Goal: Information Seeking & Learning: Check status

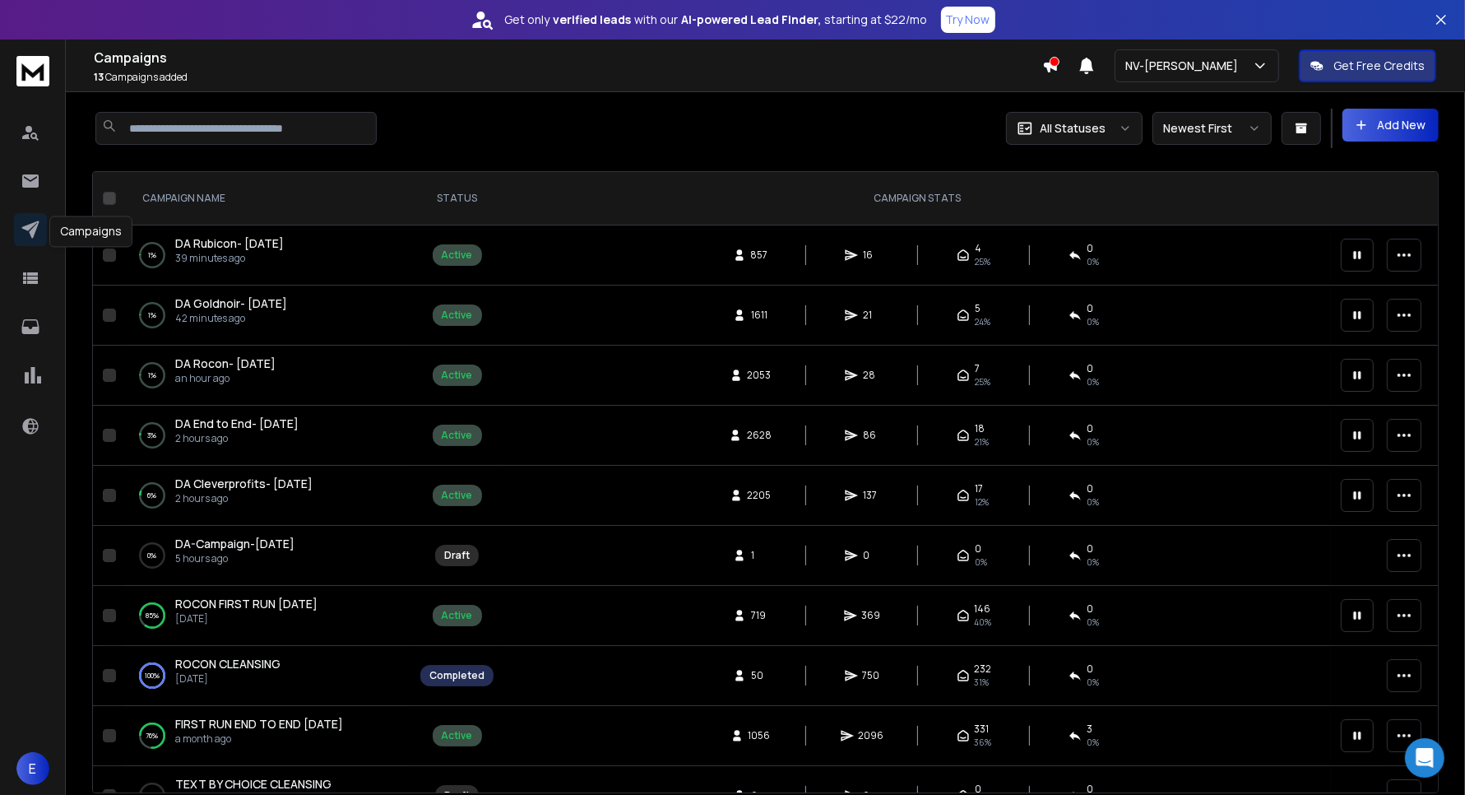
click at [298, 495] on p "2 hours ago" at bounding box center [243, 498] width 137 height 13
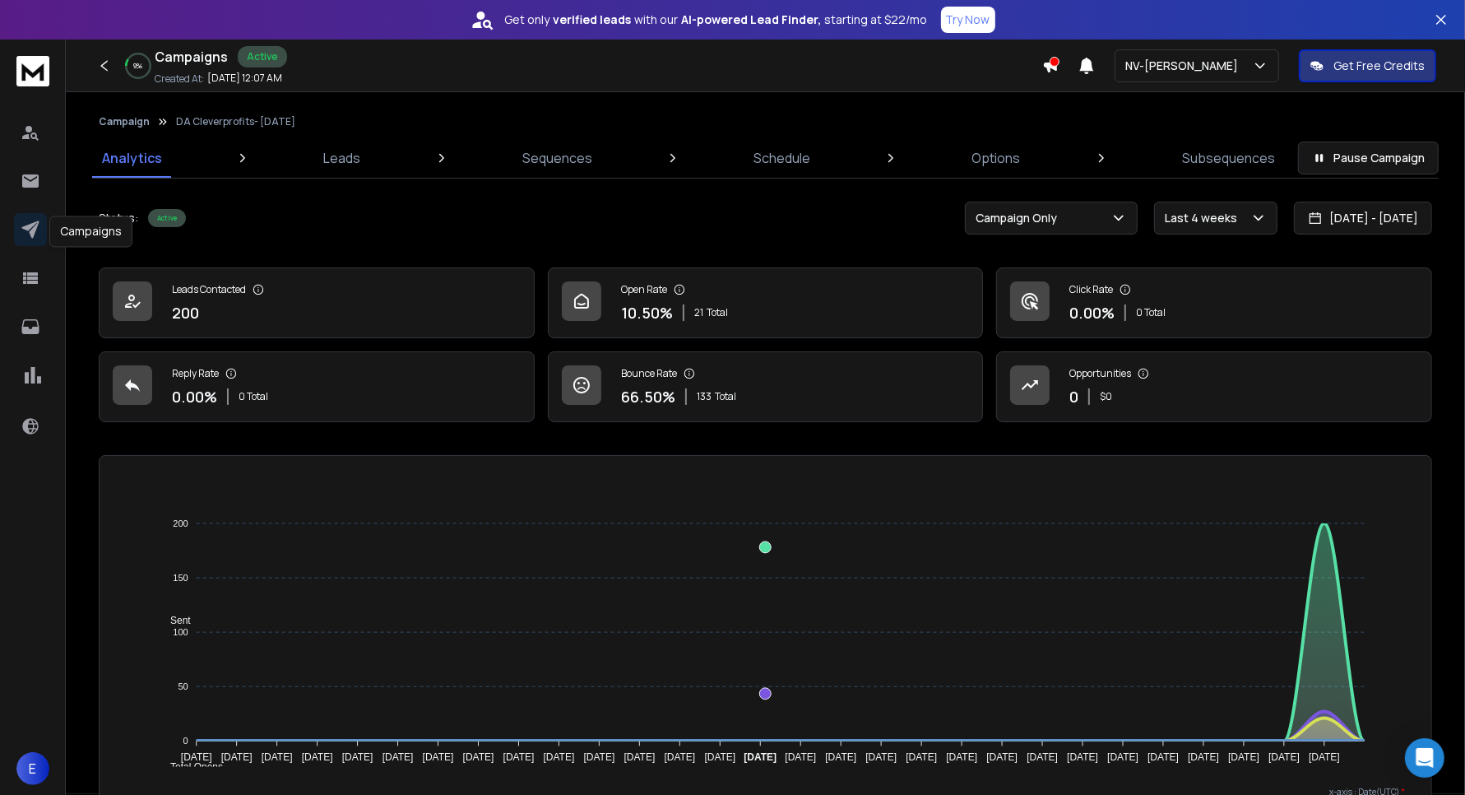
click at [23, 225] on icon at bounding box center [31, 230] width 20 height 20
click at [30, 229] on icon at bounding box center [29, 228] width 17 height 17
click at [29, 236] on icon at bounding box center [31, 230] width 20 height 20
click at [27, 235] on icon at bounding box center [31, 230] width 20 height 20
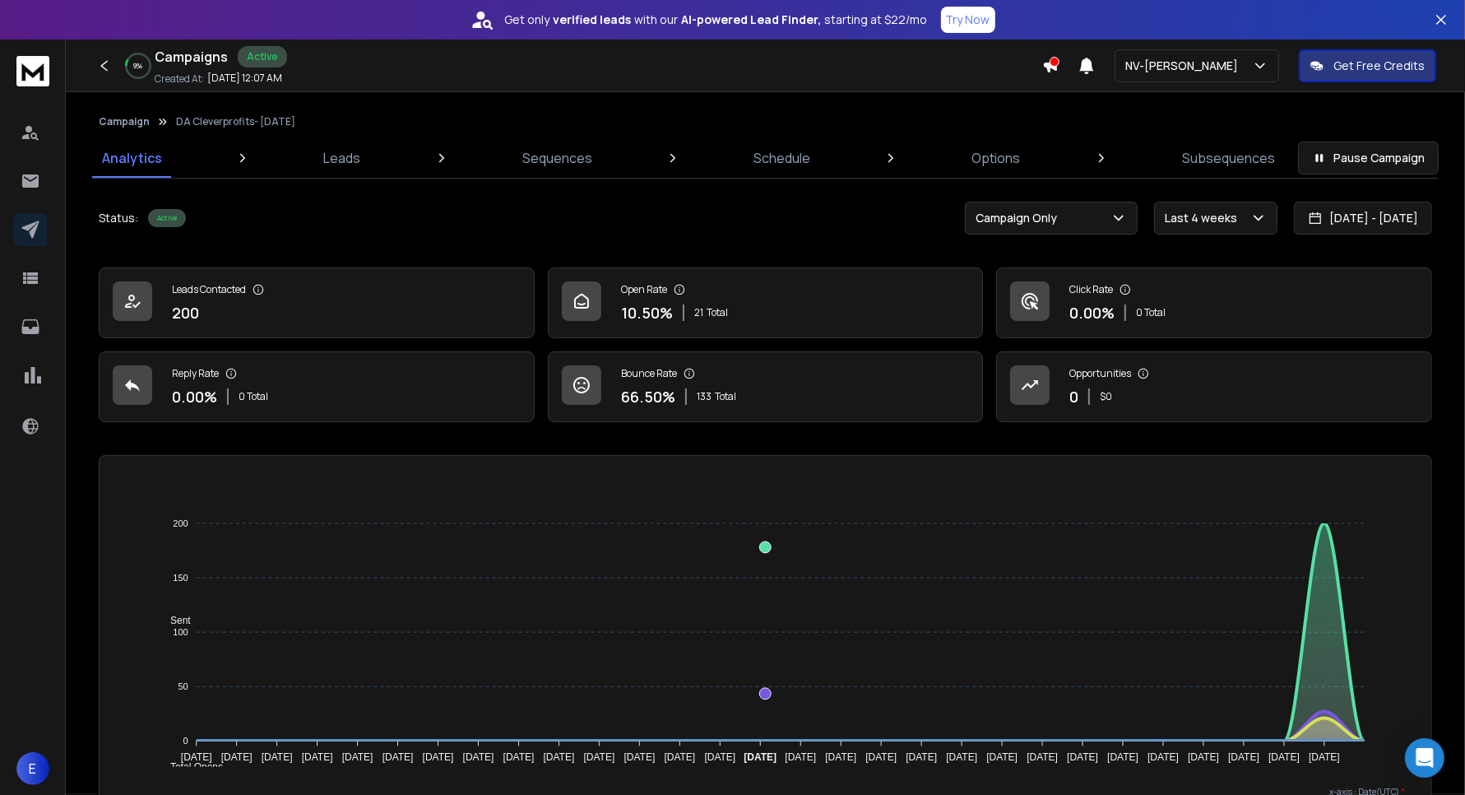
click at [27, 235] on icon at bounding box center [31, 230] width 20 height 20
click at [29, 234] on icon at bounding box center [31, 230] width 20 height 20
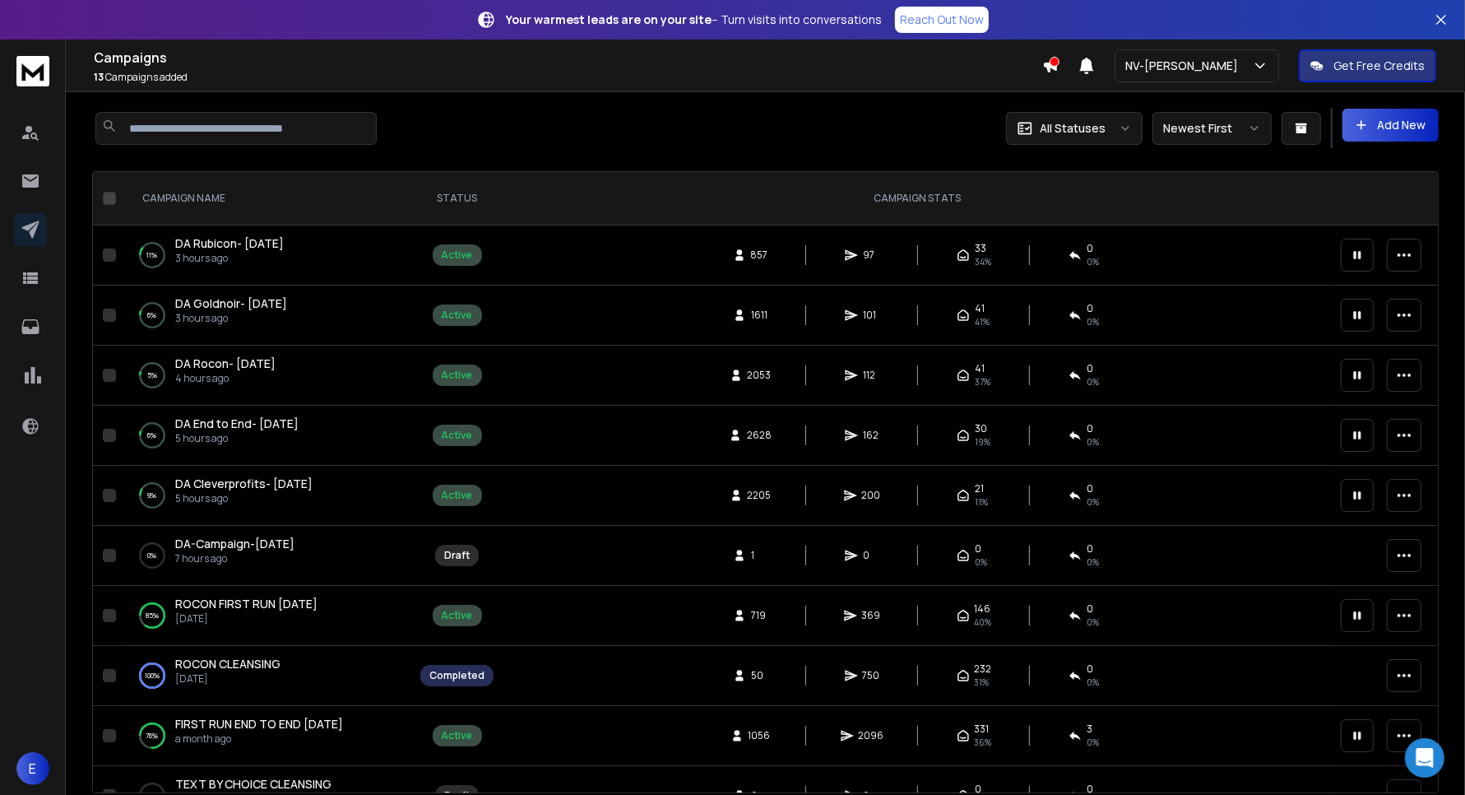
click at [284, 255] on p "3 hours ago" at bounding box center [229, 258] width 109 height 13
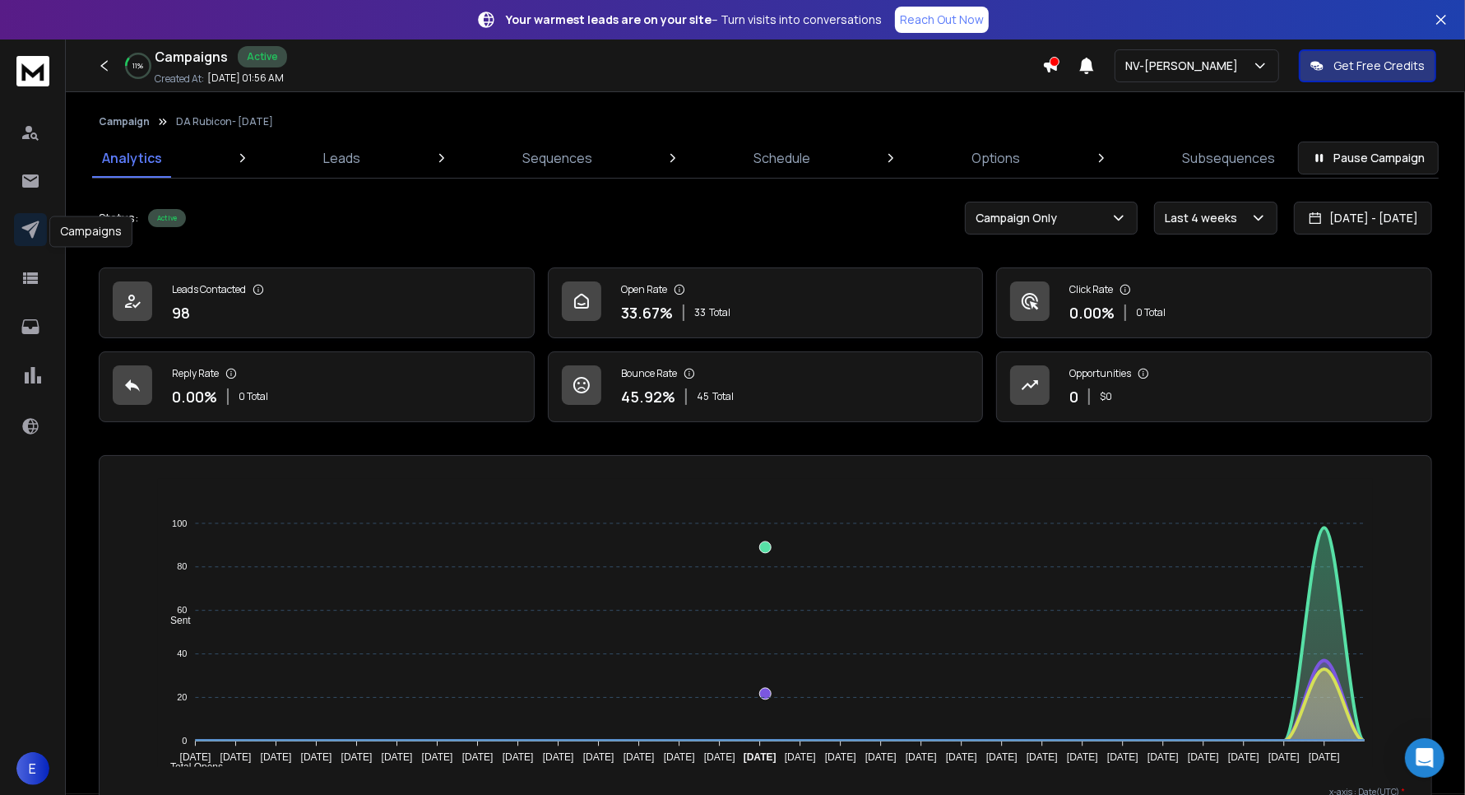
click at [30, 235] on icon at bounding box center [29, 228] width 17 height 17
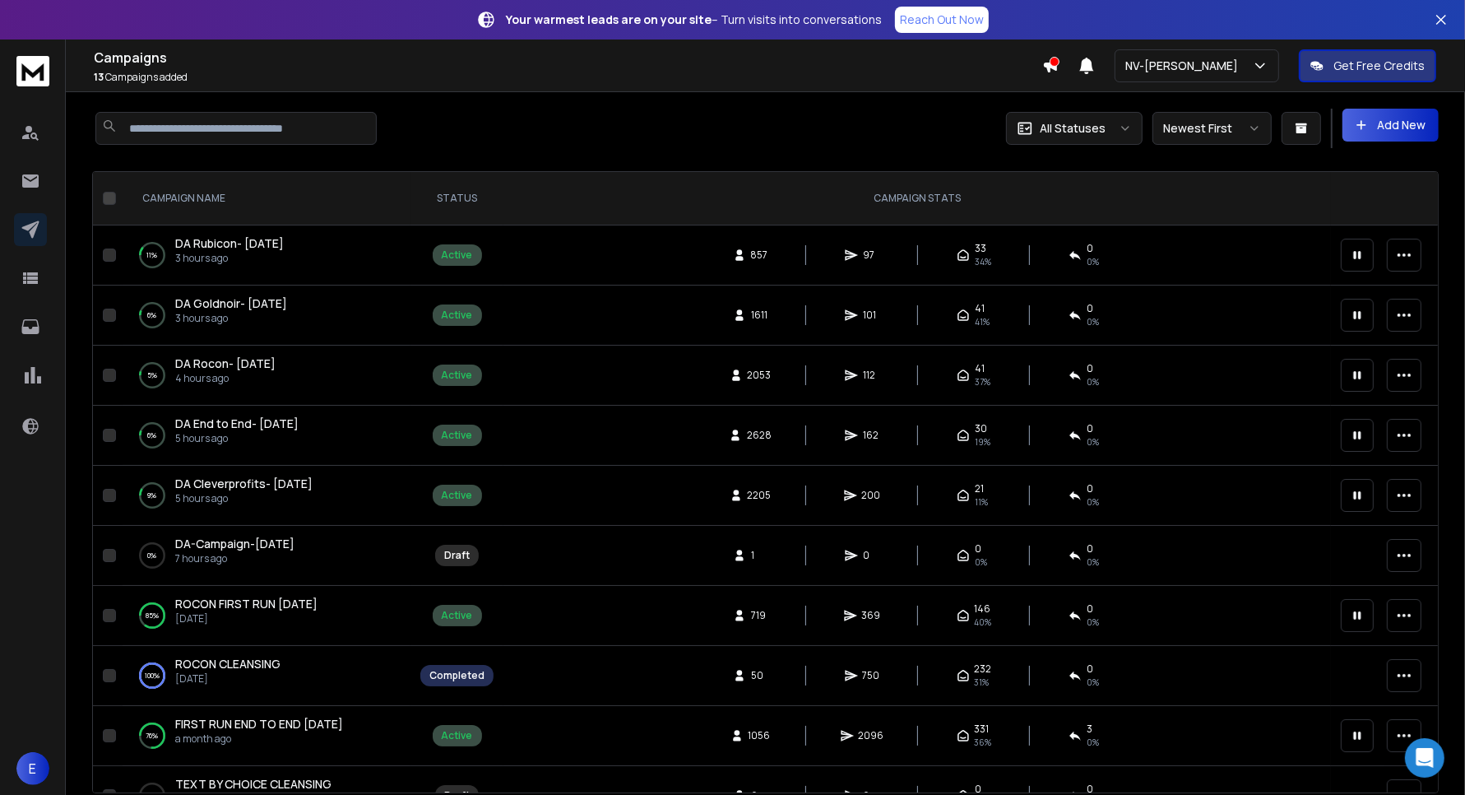
click at [558, 323] on div "1611 101 41 41 % 0 0 %" at bounding box center [917, 315] width 808 height 26
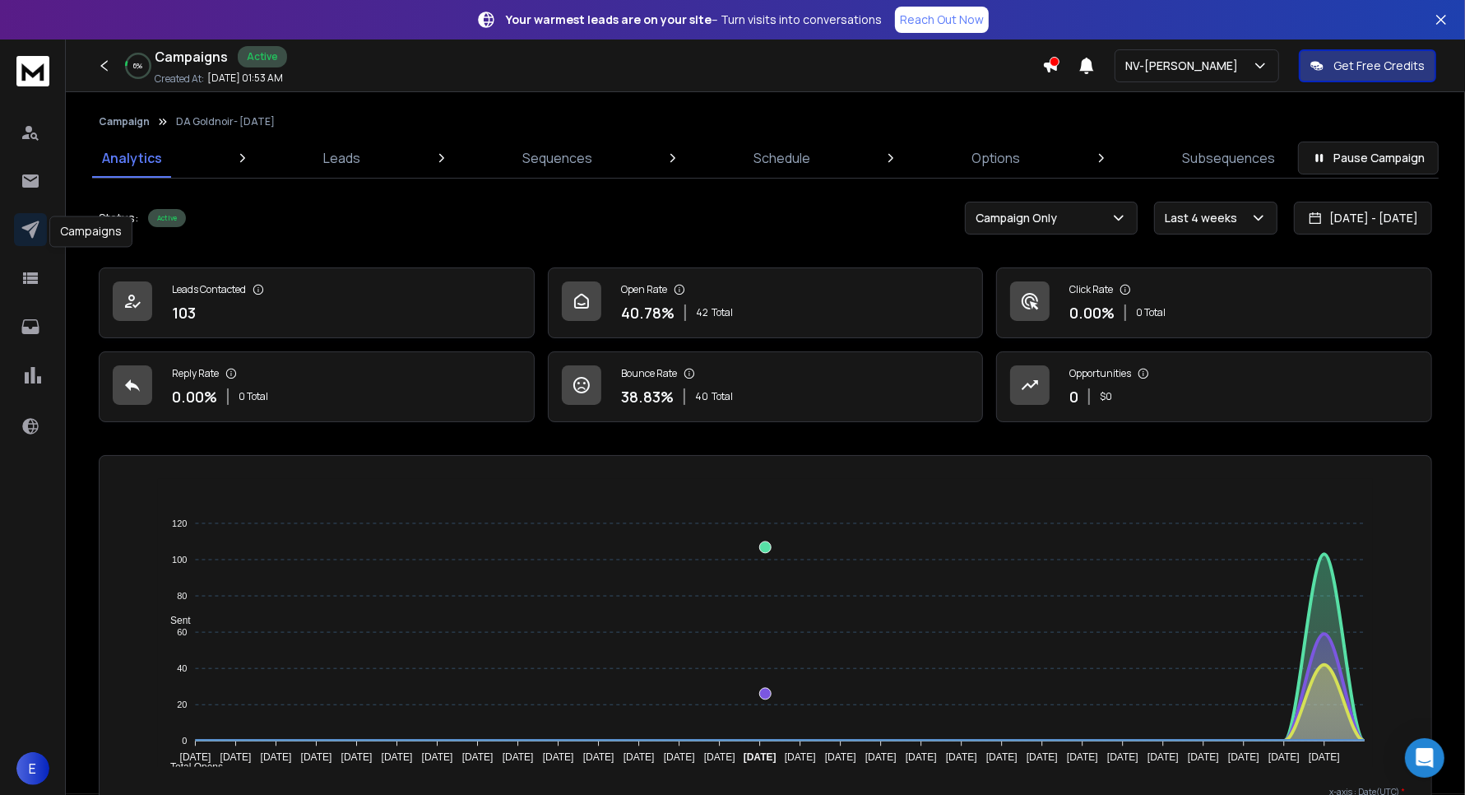
click at [35, 232] on icon at bounding box center [31, 230] width 20 height 20
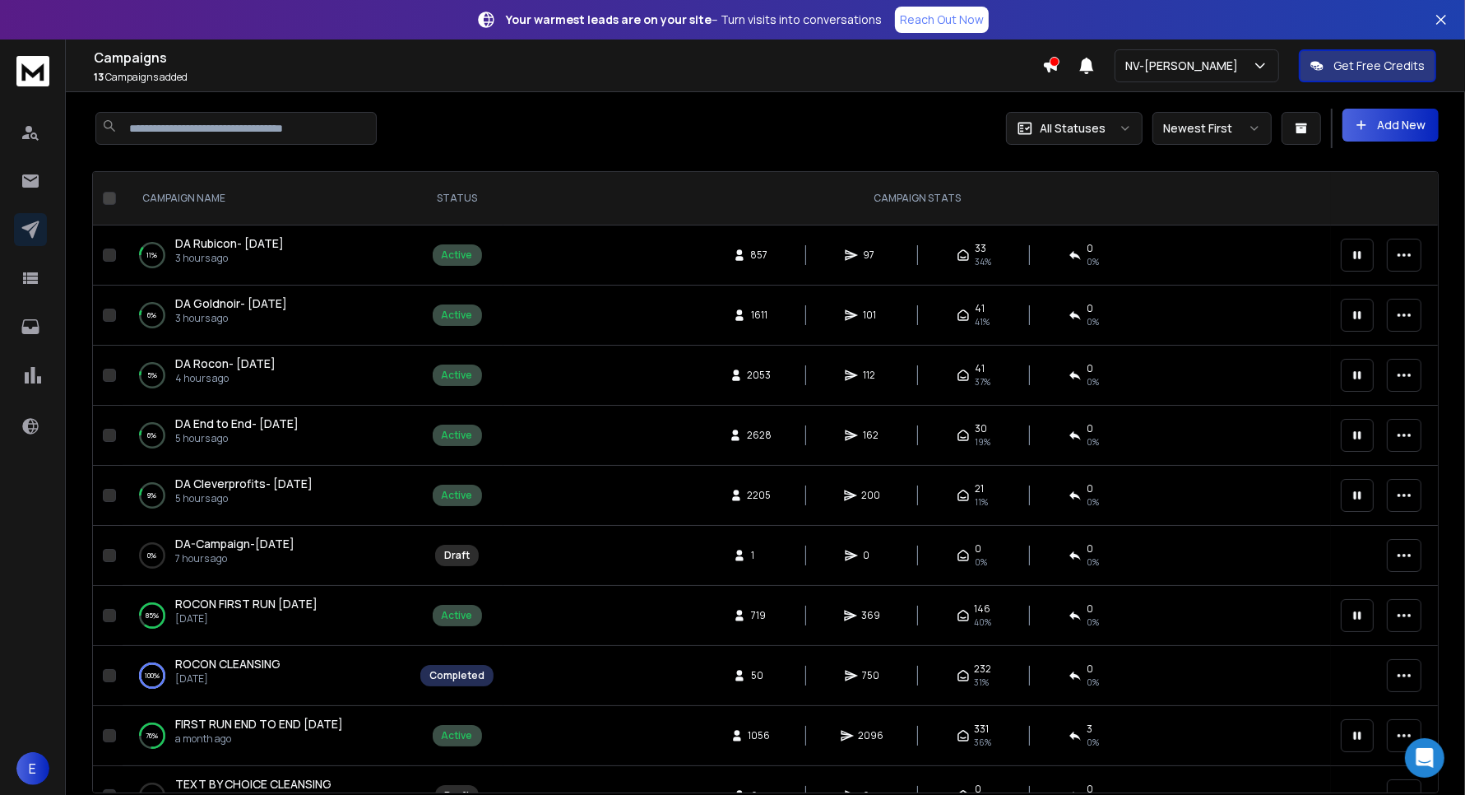
click at [237, 374] on p "4 hours ago" at bounding box center [225, 378] width 100 height 13
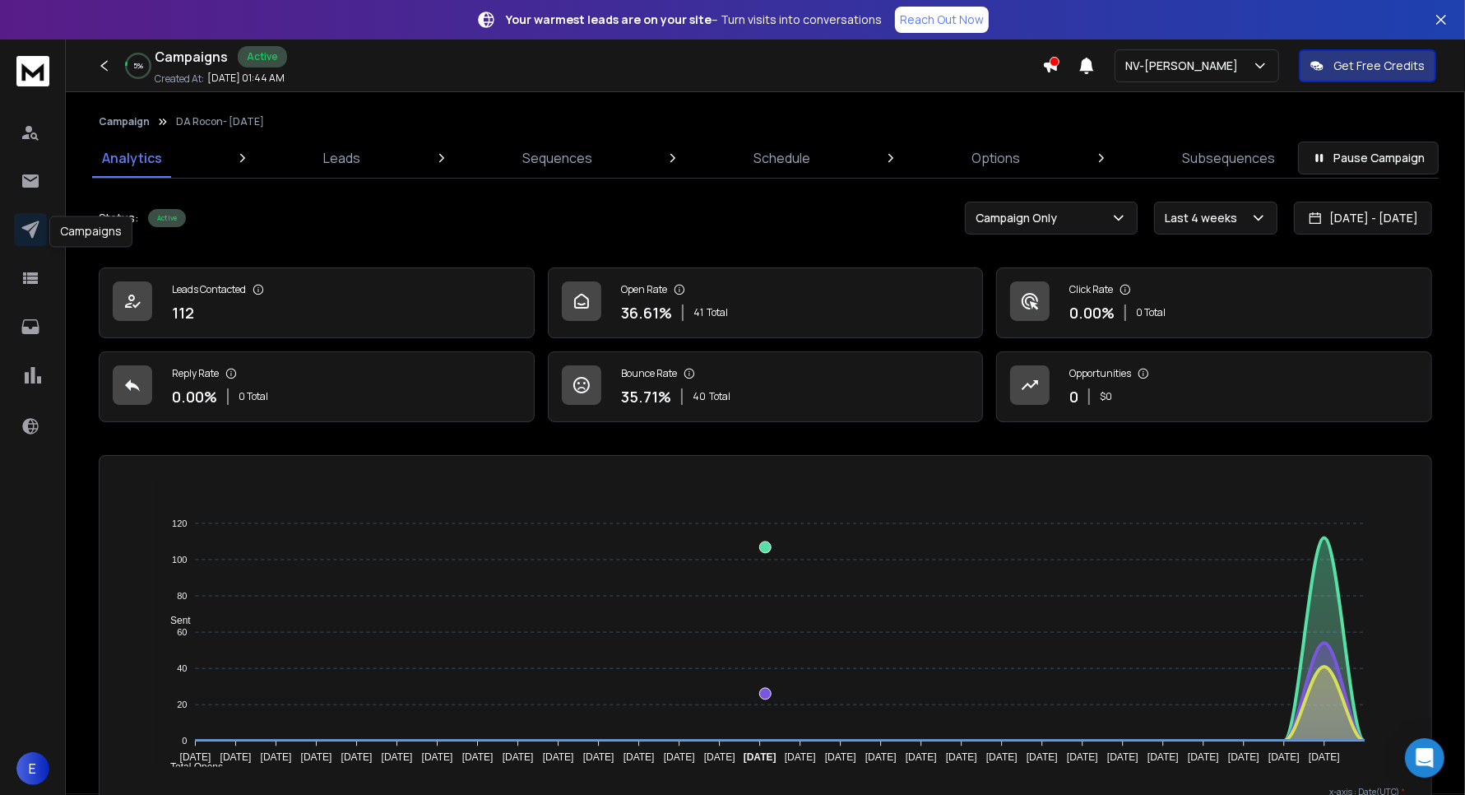
click at [30, 219] on link at bounding box center [30, 229] width 33 height 33
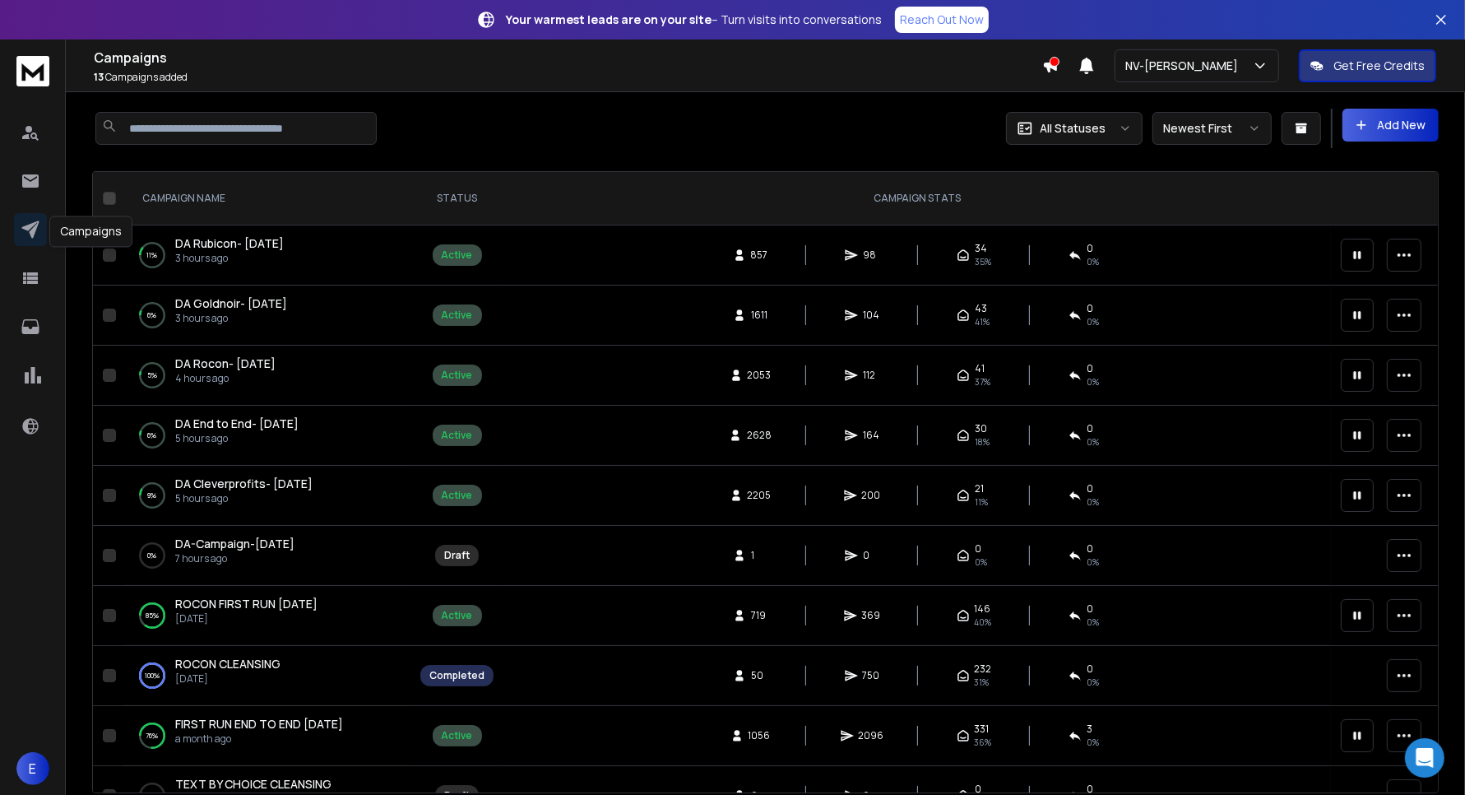
click at [299, 422] on span "DA End to End- [DATE]" at bounding box center [236, 423] width 123 height 16
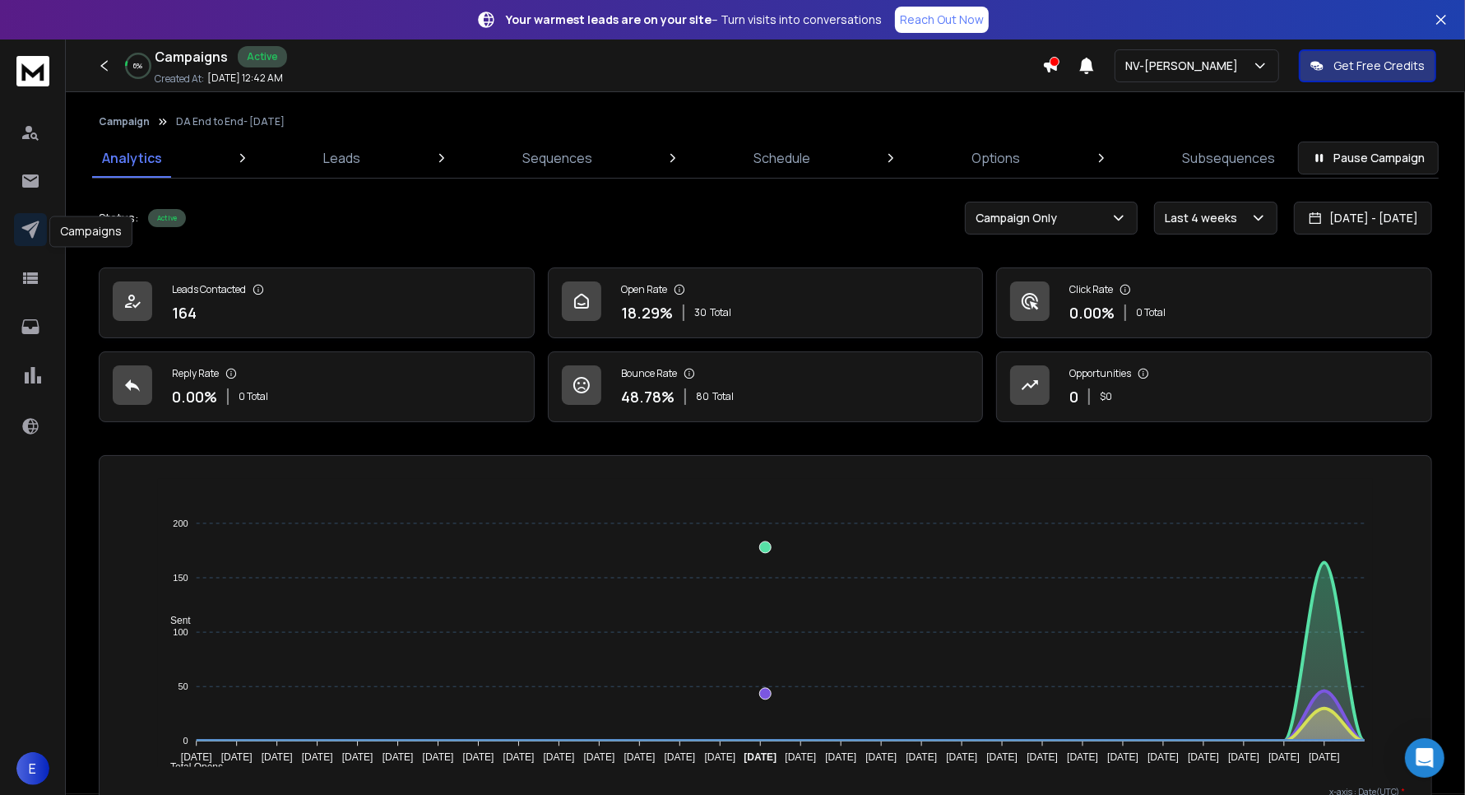
click at [35, 228] on icon at bounding box center [29, 228] width 17 height 17
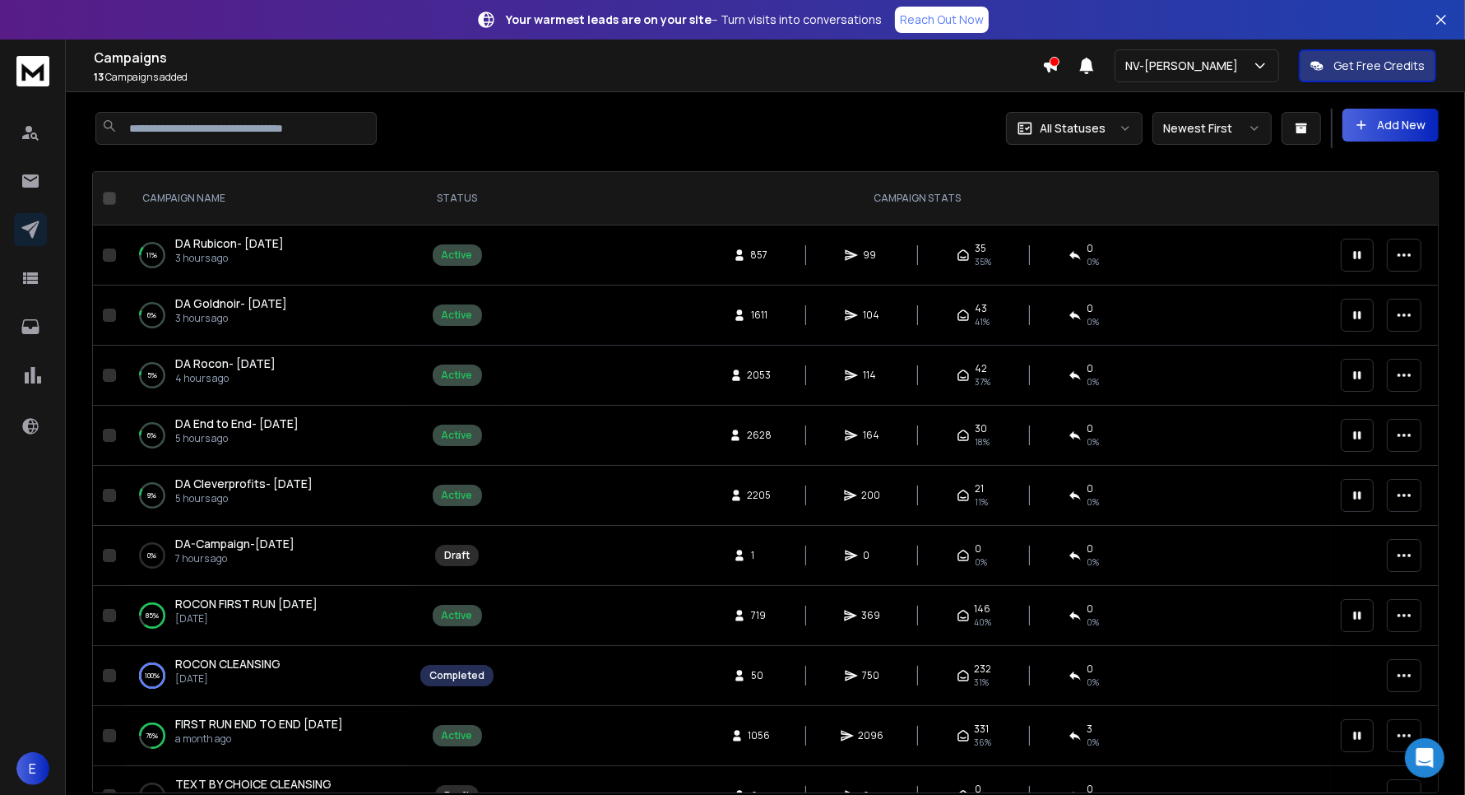
scroll to position [103, 0]
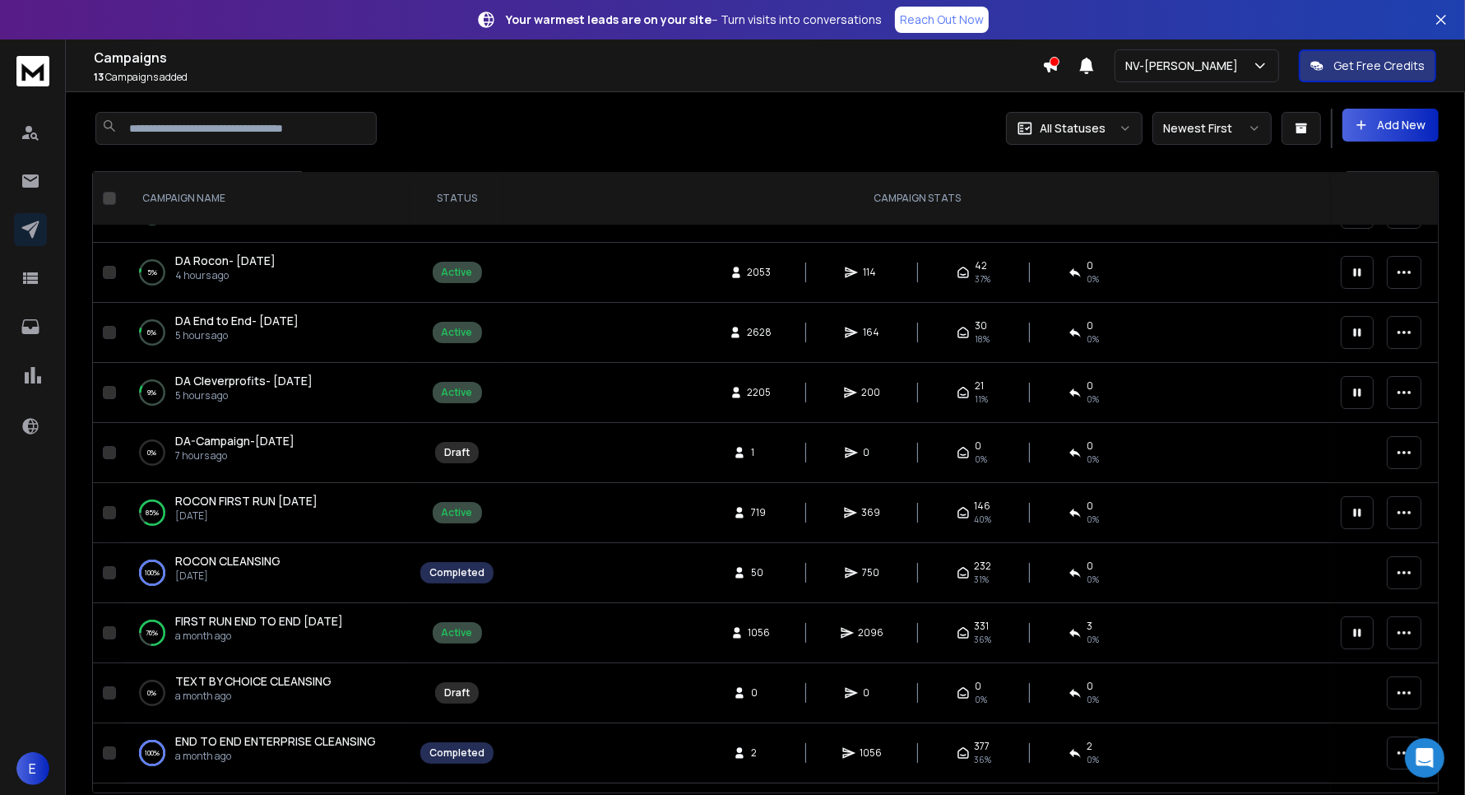
click at [576, 630] on div "1056 2096 331 36 % 3 0 %" at bounding box center [917, 633] width 808 height 26
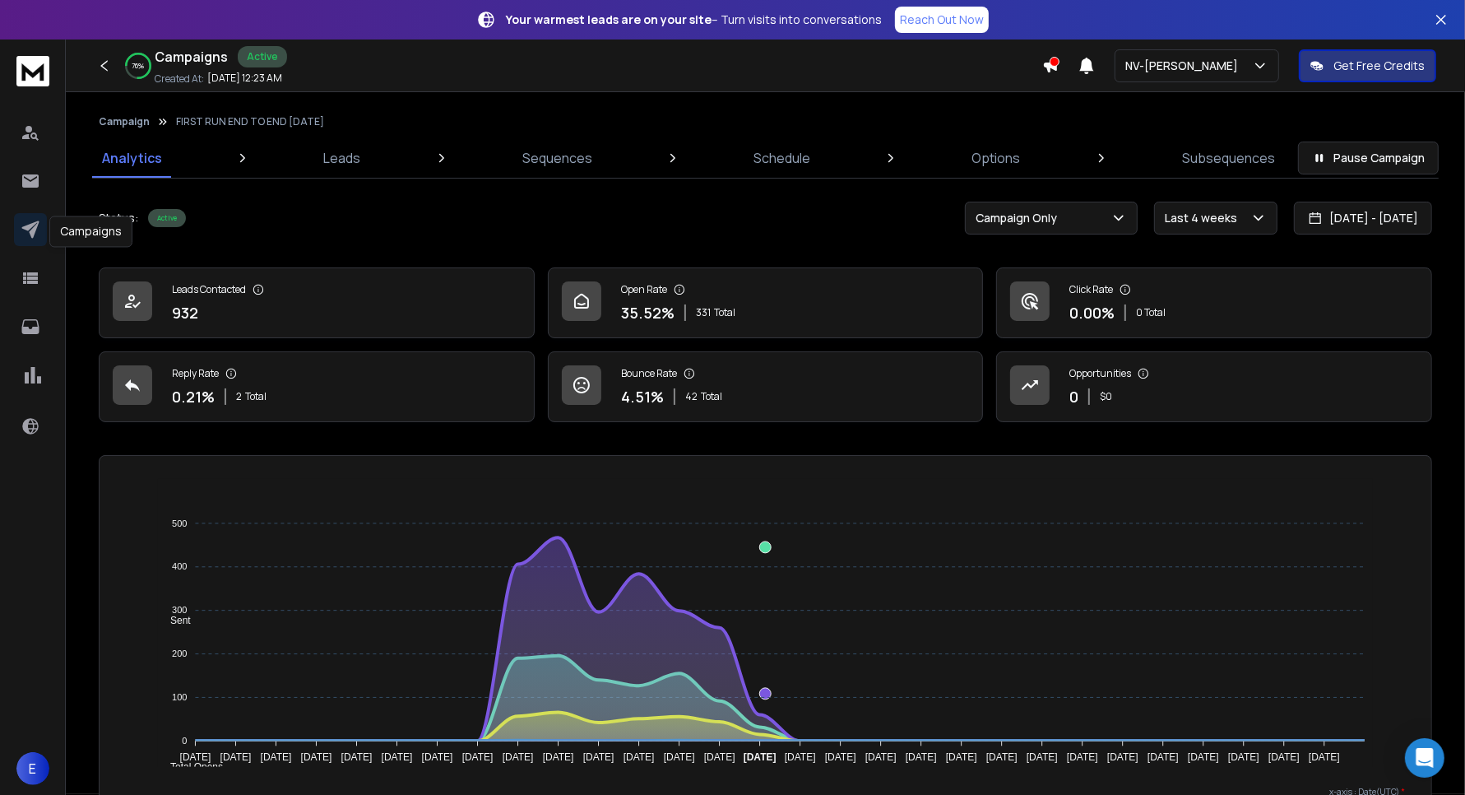
click at [26, 237] on icon at bounding box center [31, 230] width 20 height 20
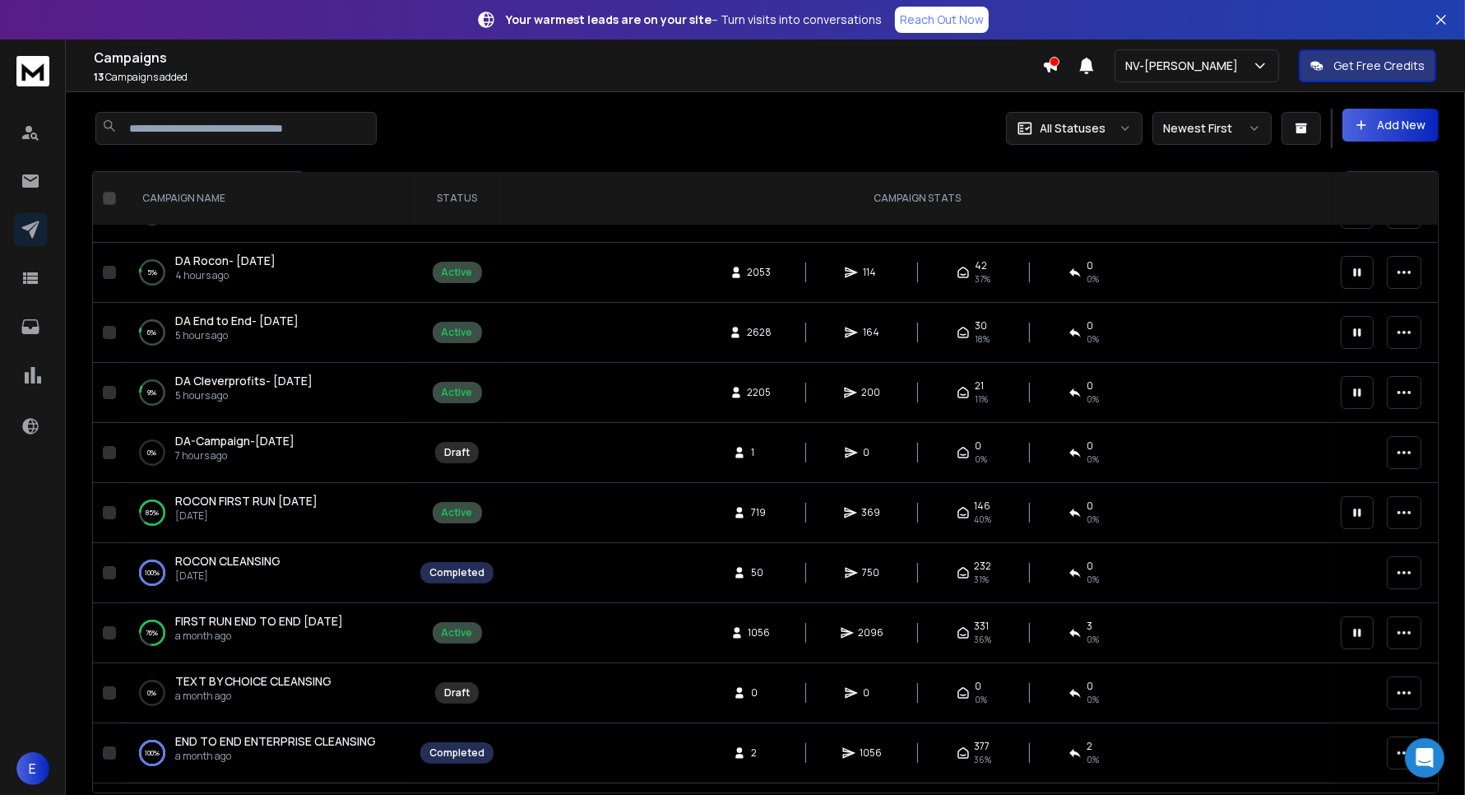
scroll to position [206, 0]
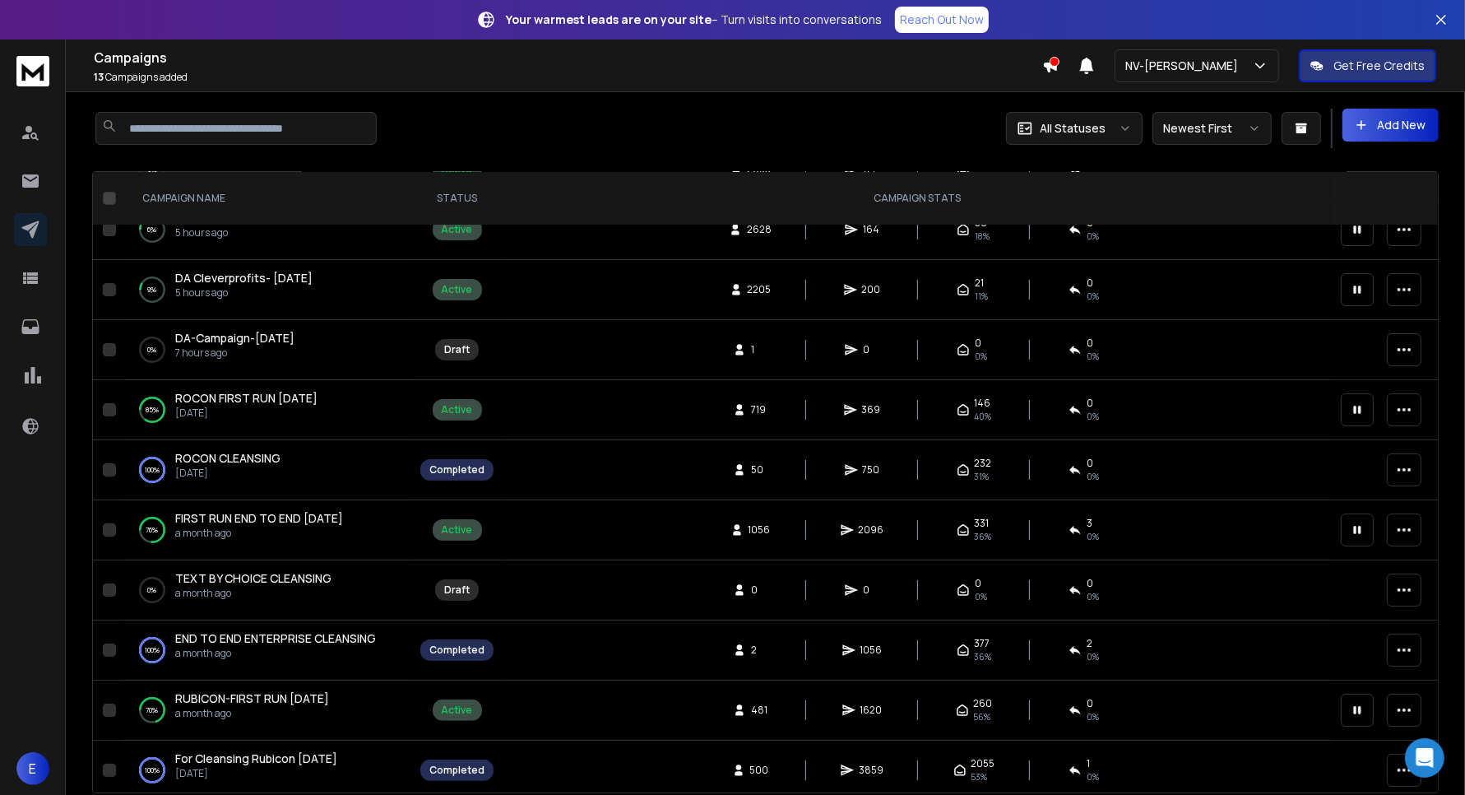
click at [639, 469] on div "50 750 232 31 % 0 0 %" at bounding box center [917, 470] width 808 height 26
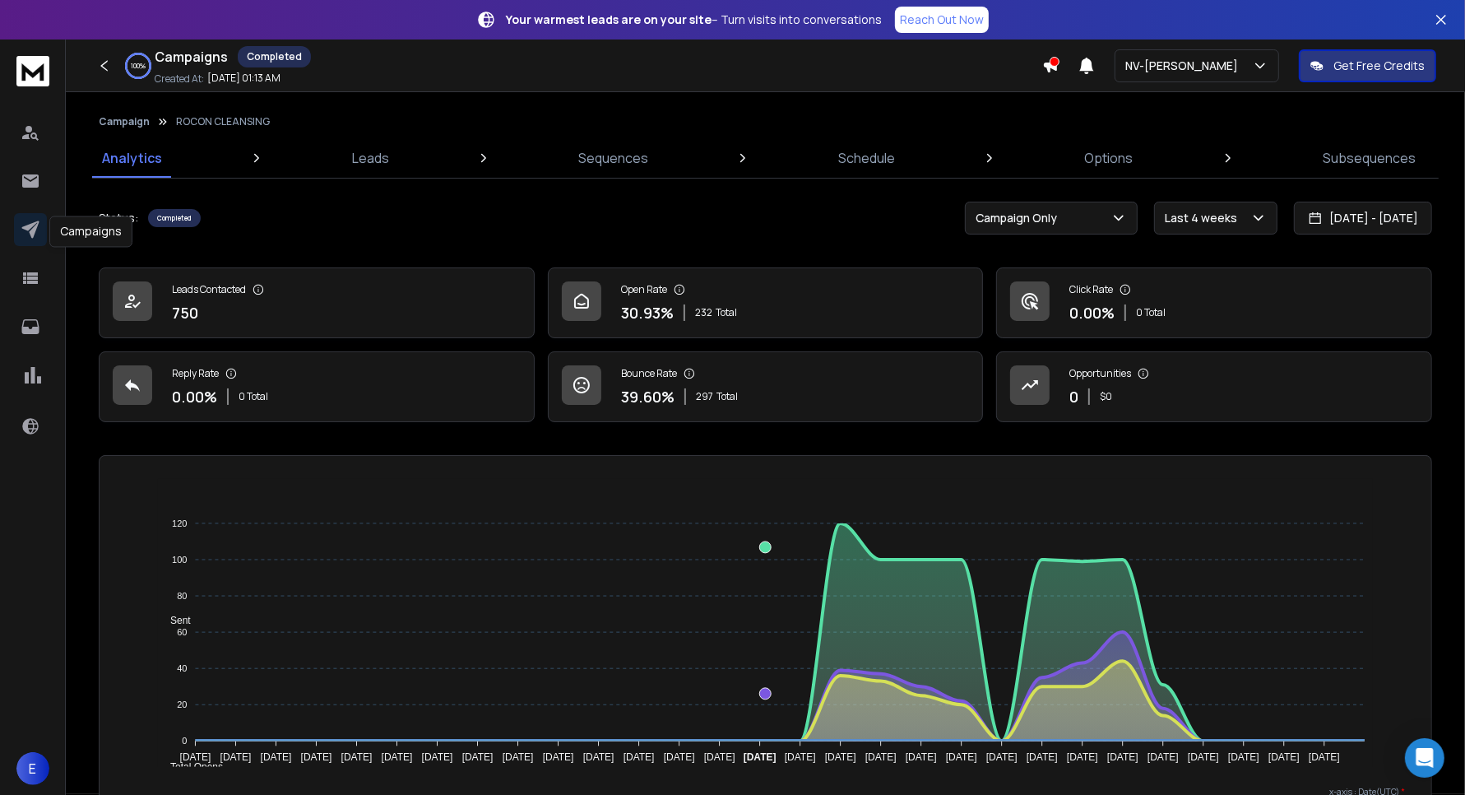
click at [22, 229] on icon at bounding box center [29, 228] width 17 height 17
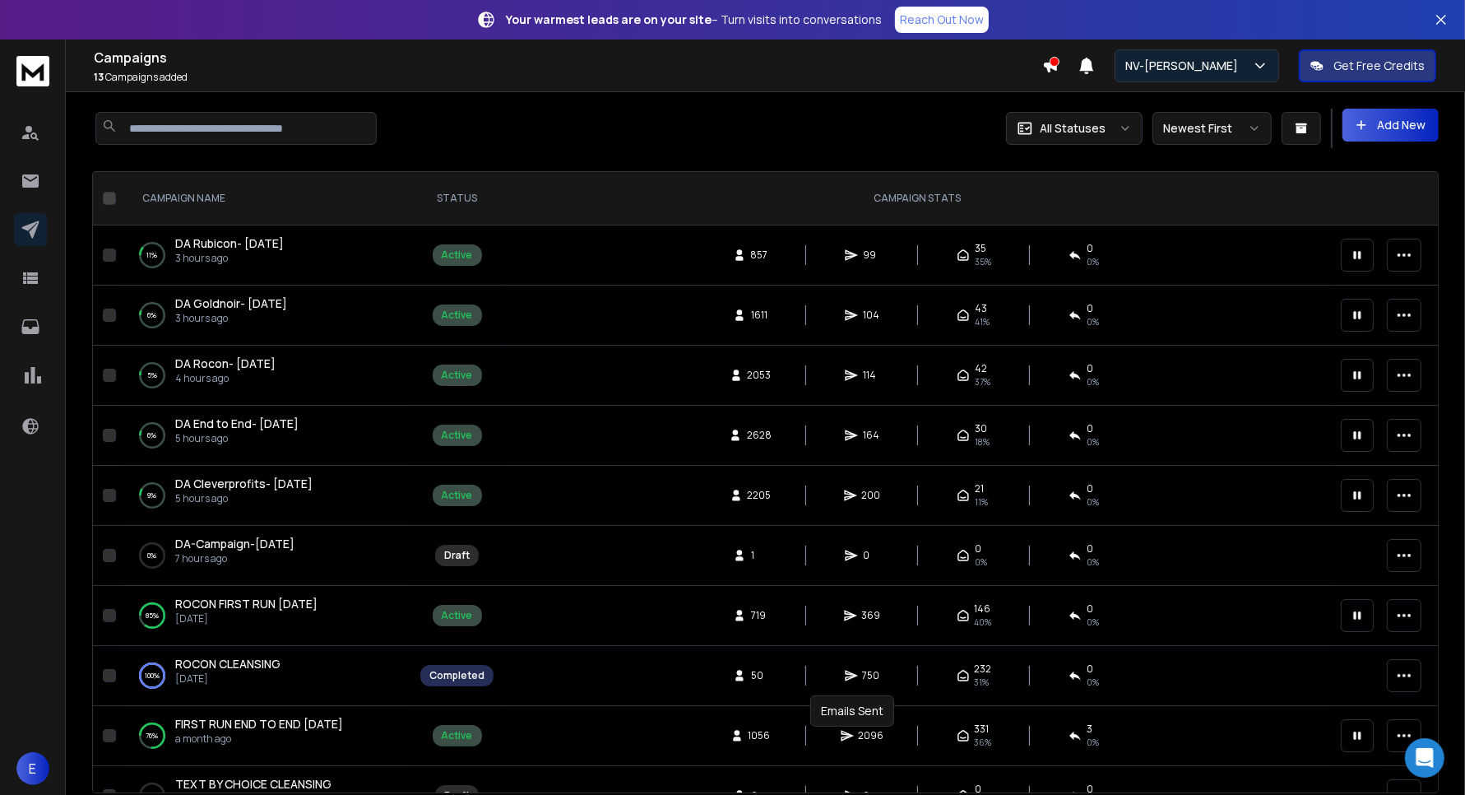
click at [1187, 62] on div "NV-[PERSON_NAME]" at bounding box center [1197, 66] width 143 height 16
